Goal: Task Accomplishment & Management: Manage account settings

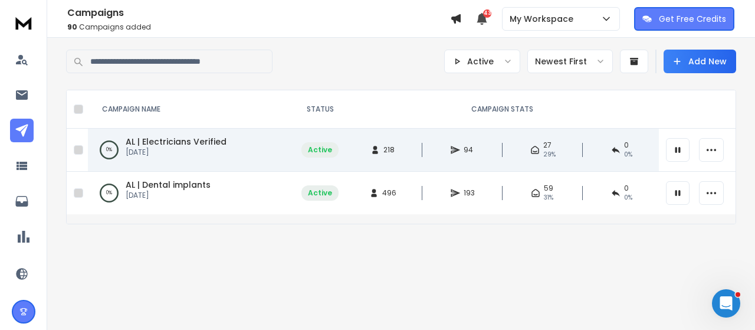
click at [225, 140] on div "0 % AL | Electricians Verified 4 days ago" at bounding box center [191, 150] width 183 height 28
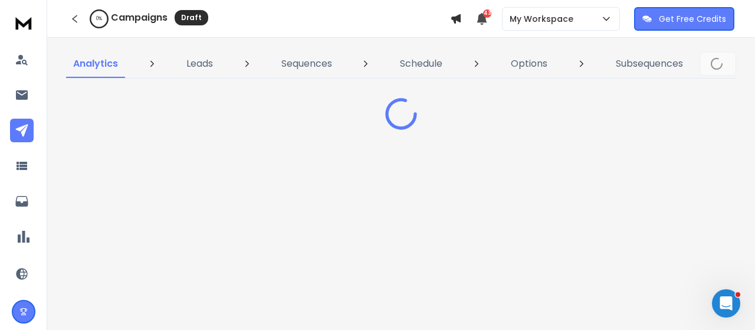
click at [214, 138] on div "Analytics Leads Sequences Schedule Options Subsequences" at bounding box center [401, 93] width 708 height 111
click at [315, 58] on p "Sequences" at bounding box center [306, 64] width 51 height 14
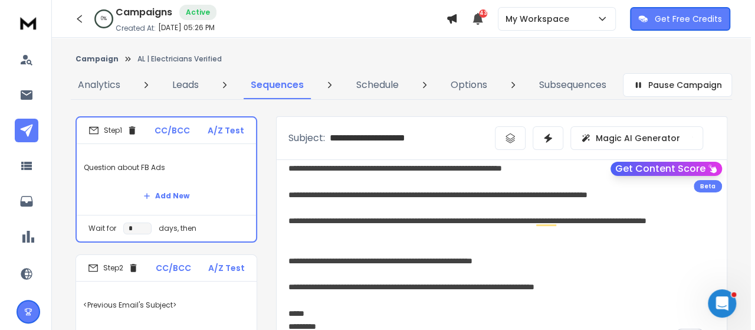
scroll to position [37, 0]
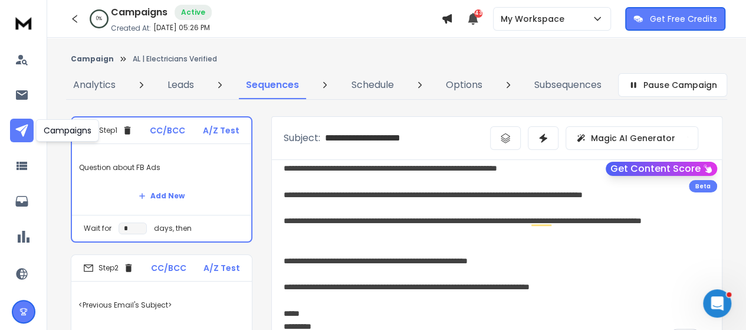
click at [17, 134] on icon at bounding box center [22, 130] width 14 height 14
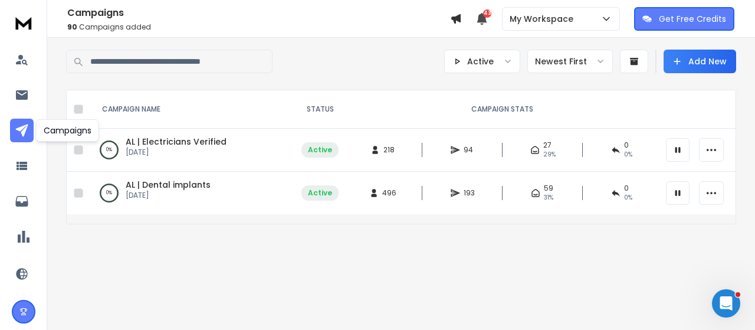
click at [369, 57] on div at bounding box center [233, 62] width 335 height 24
